Goal: Task Accomplishment & Management: Manage account settings

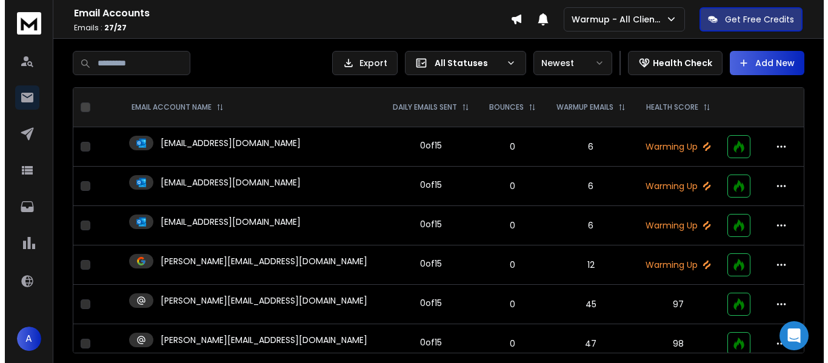
scroll to position [848, 0]
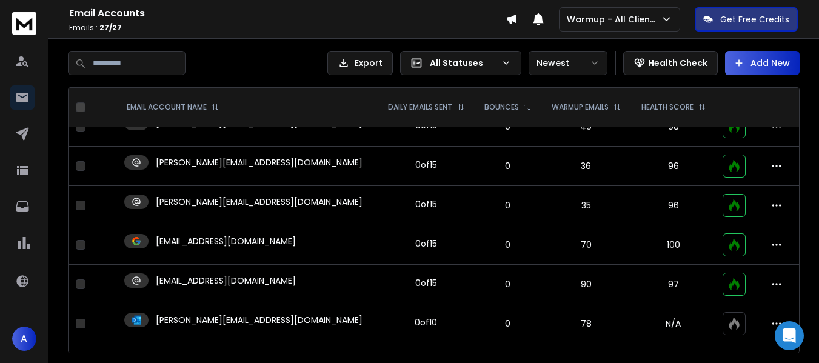
click at [728, 279] on icon at bounding box center [734, 284] width 12 height 12
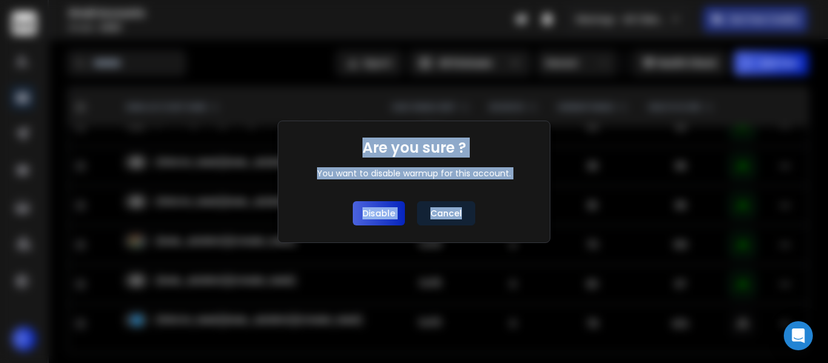
click at [446, 215] on button "Cancel" at bounding box center [446, 213] width 58 height 24
click at [446, 215] on td "0 of 15" at bounding box center [430, 202] width 98 height 32
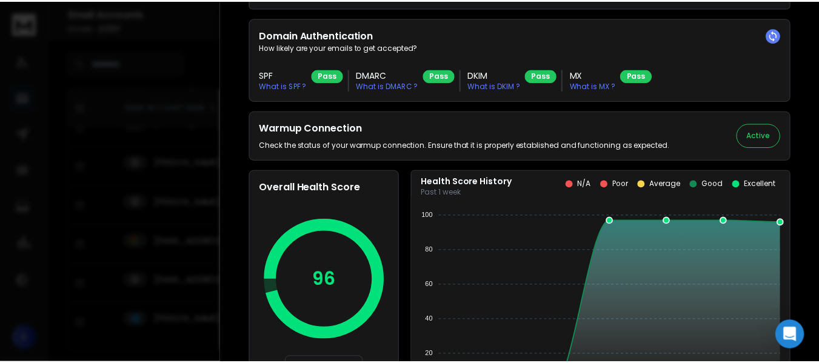
scroll to position [0, 0]
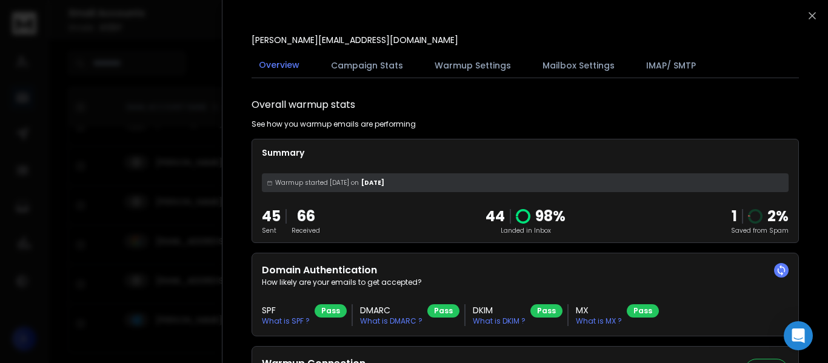
click at [215, 38] on div at bounding box center [414, 181] width 828 height 363
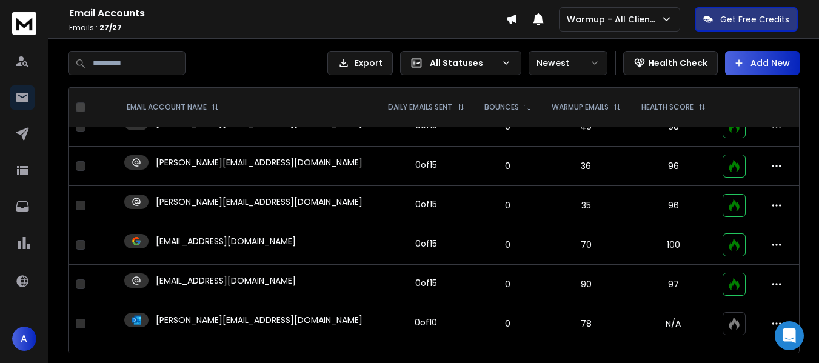
click at [133, 11] on h1 "Email Accounts" at bounding box center [287, 13] width 437 height 15
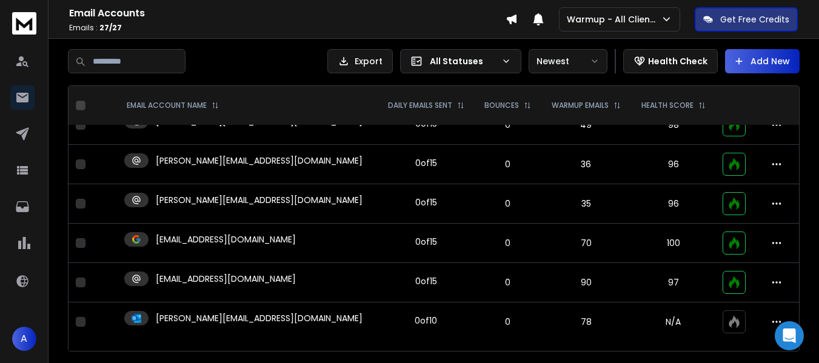
scroll to position [2, 0]
click at [728, 278] on icon at bounding box center [734, 282] width 12 height 12
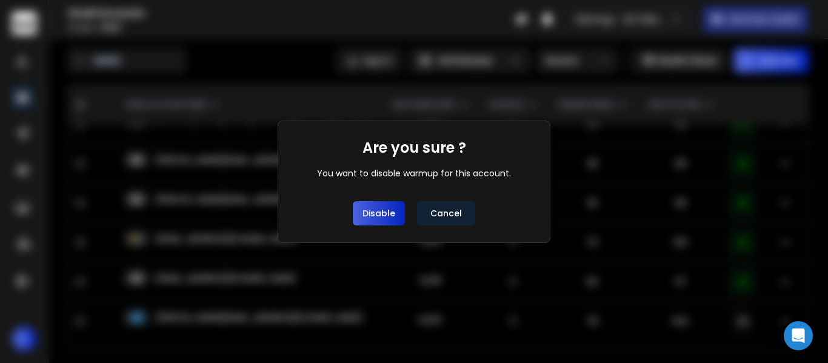
click at [387, 213] on button "Disable" at bounding box center [379, 213] width 52 height 24
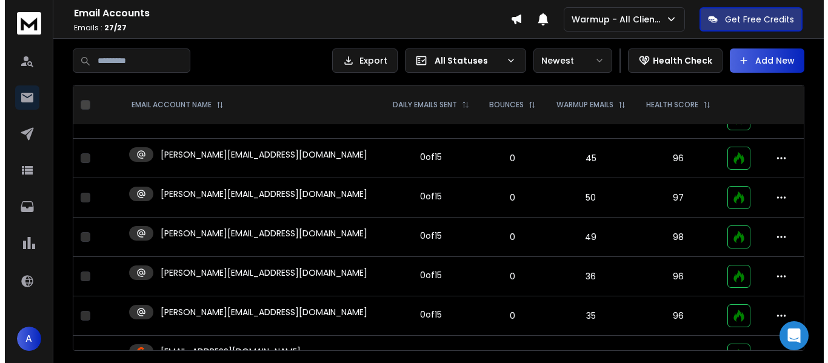
scroll to position [848, 0]
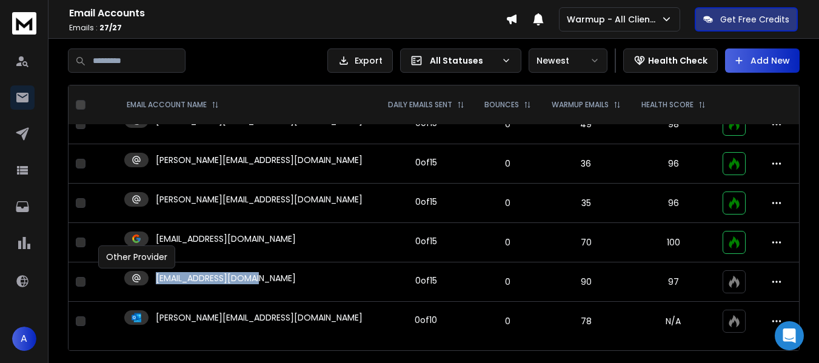
drag, startPoint x: 275, startPoint y: 280, endPoint x: 130, endPoint y: 279, distance: 144.9
click at [130, 279] on div "[EMAIL_ADDRESS][DOMAIN_NAME]" at bounding box center [247, 278] width 246 height 15
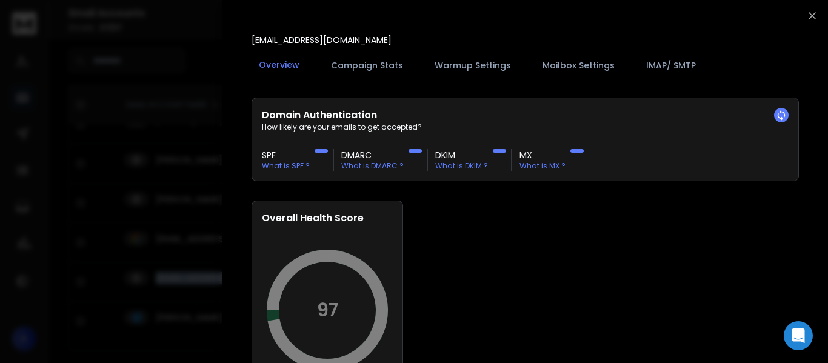
copy p "[EMAIL_ADDRESS][DOMAIN_NAME]"
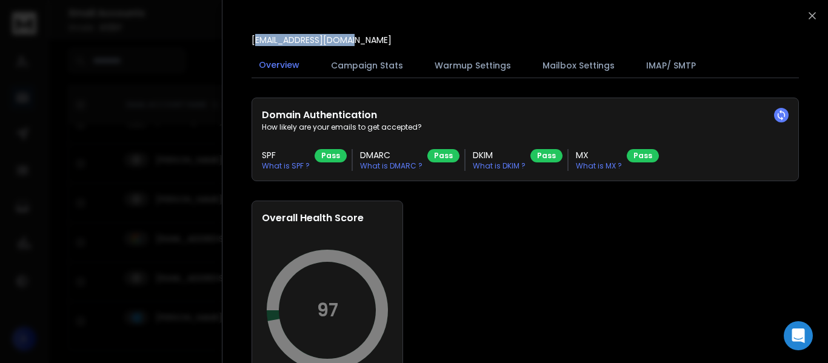
drag, startPoint x: 356, startPoint y: 44, endPoint x: 256, endPoint y: 47, distance: 100.1
click at [256, 47] on div "[EMAIL_ADDRESS][DOMAIN_NAME] Overview Campaign Stats Warmup Settings Mailbox Se…" at bounding box center [525, 239] width 577 height 448
click at [304, 40] on p "[EMAIL_ADDRESS][DOMAIN_NAME]" at bounding box center [322, 40] width 140 height 12
drag, startPoint x: 392, startPoint y: 38, endPoint x: 226, endPoint y: 44, distance: 166.3
click at [226, 44] on div "Multi Select Table Sheet [EMAIL_ADDRESS][DOMAIN_NAME] Overview Campaign Stats W…" at bounding box center [525, 181] width 606 height 363
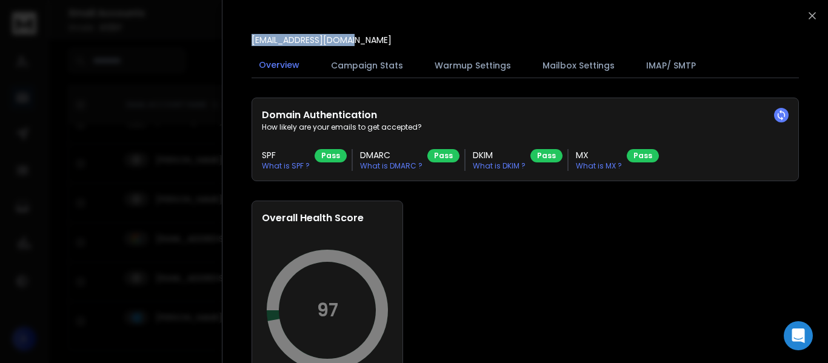
copy p "[EMAIL_ADDRESS][DOMAIN_NAME]"
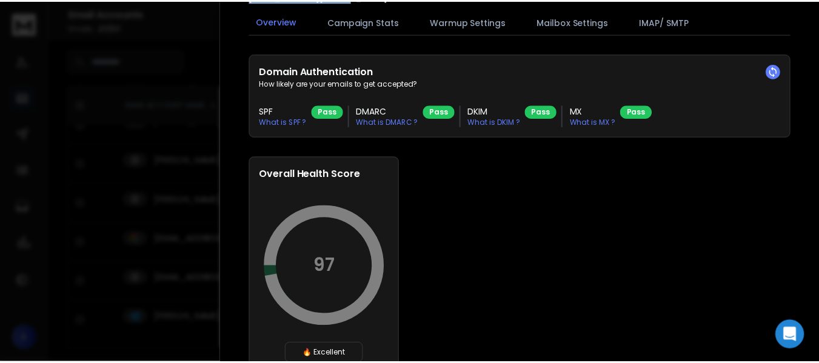
scroll to position [61, 0]
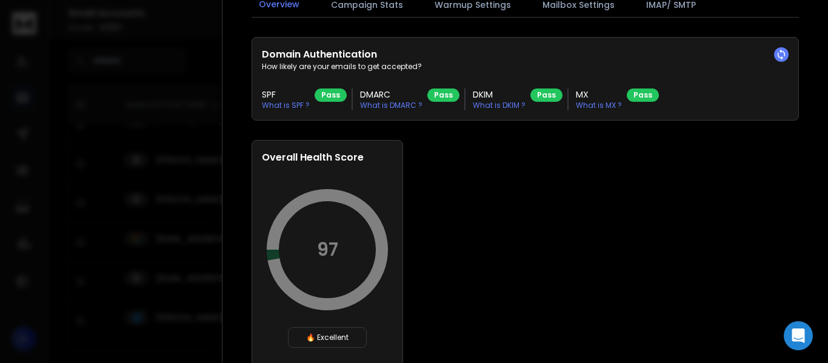
click at [152, 30] on div at bounding box center [414, 181] width 828 height 363
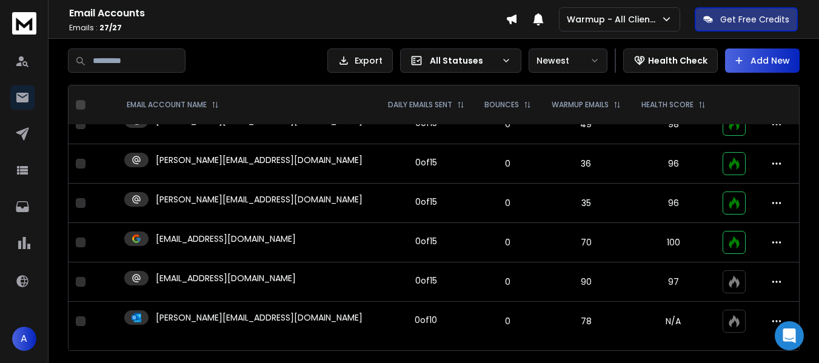
scroll to position [0, 0]
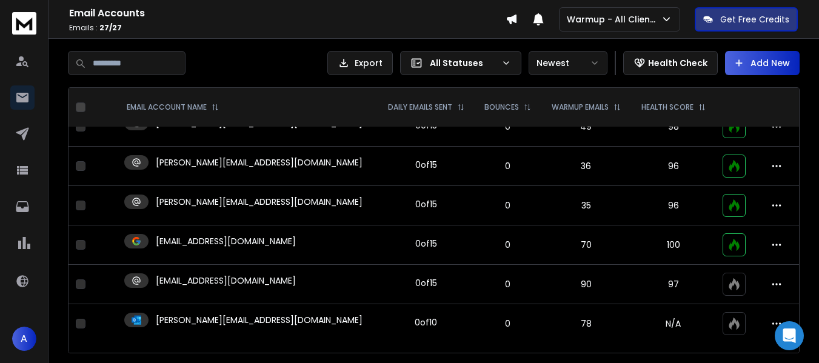
click at [354, 20] on h1 "Email Accounts" at bounding box center [287, 13] width 437 height 15
